Goal: Navigation & Orientation: Find specific page/section

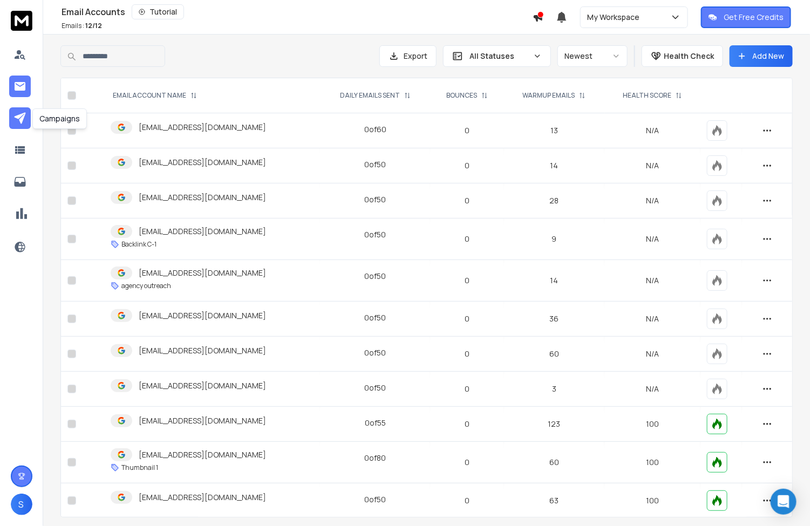
click at [20, 124] on icon at bounding box center [19, 118] width 11 height 11
click at [23, 117] on icon at bounding box center [19, 118] width 11 height 11
click at [18, 120] on icon at bounding box center [19, 118] width 13 height 13
click at [23, 184] on icon at bounding box center [19, 181] width 13 height 13
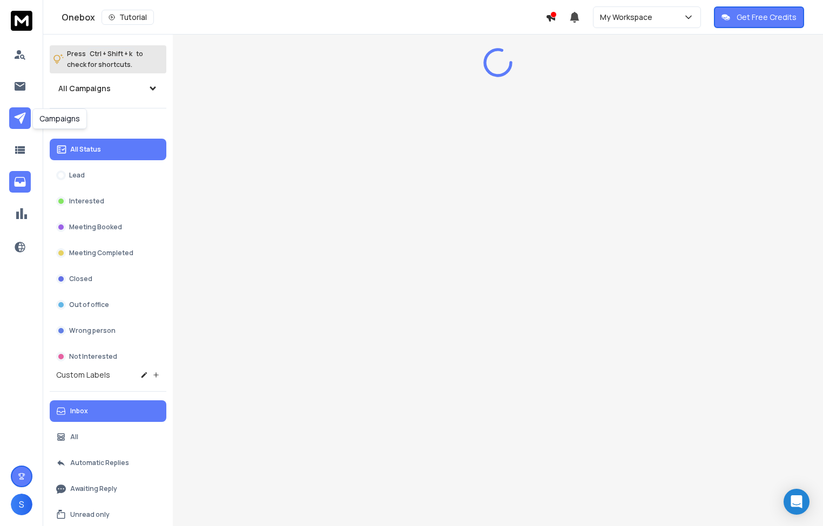
click at [10, 117] on link at bounding box center [20, 118] width 22 height 22
